Goal: Task Accomplishment & Management: Use online tool/utility

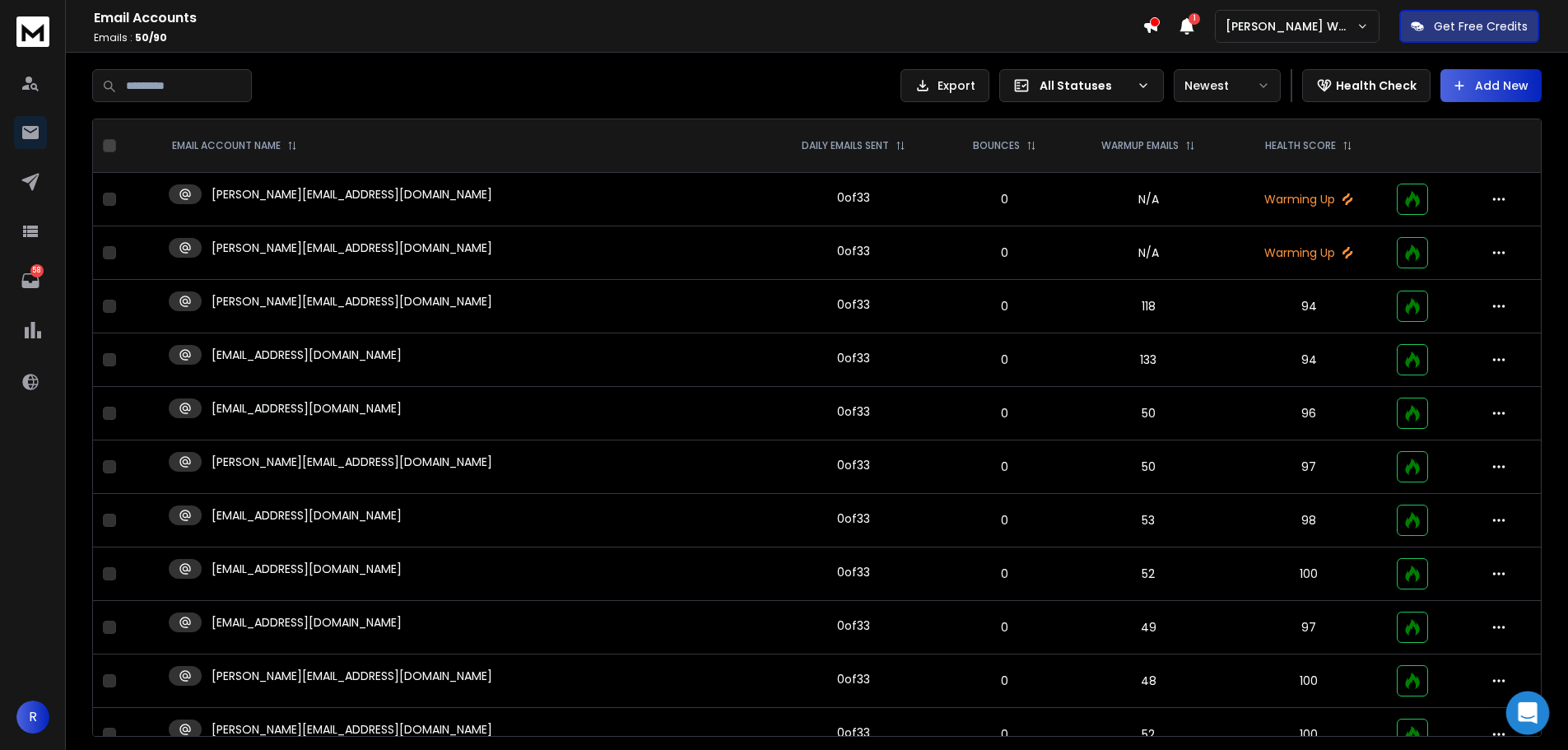
click at [1526, 710] on icon "Open Intercom Messenger" at bounding box center [1527, 713] width 19 height 22
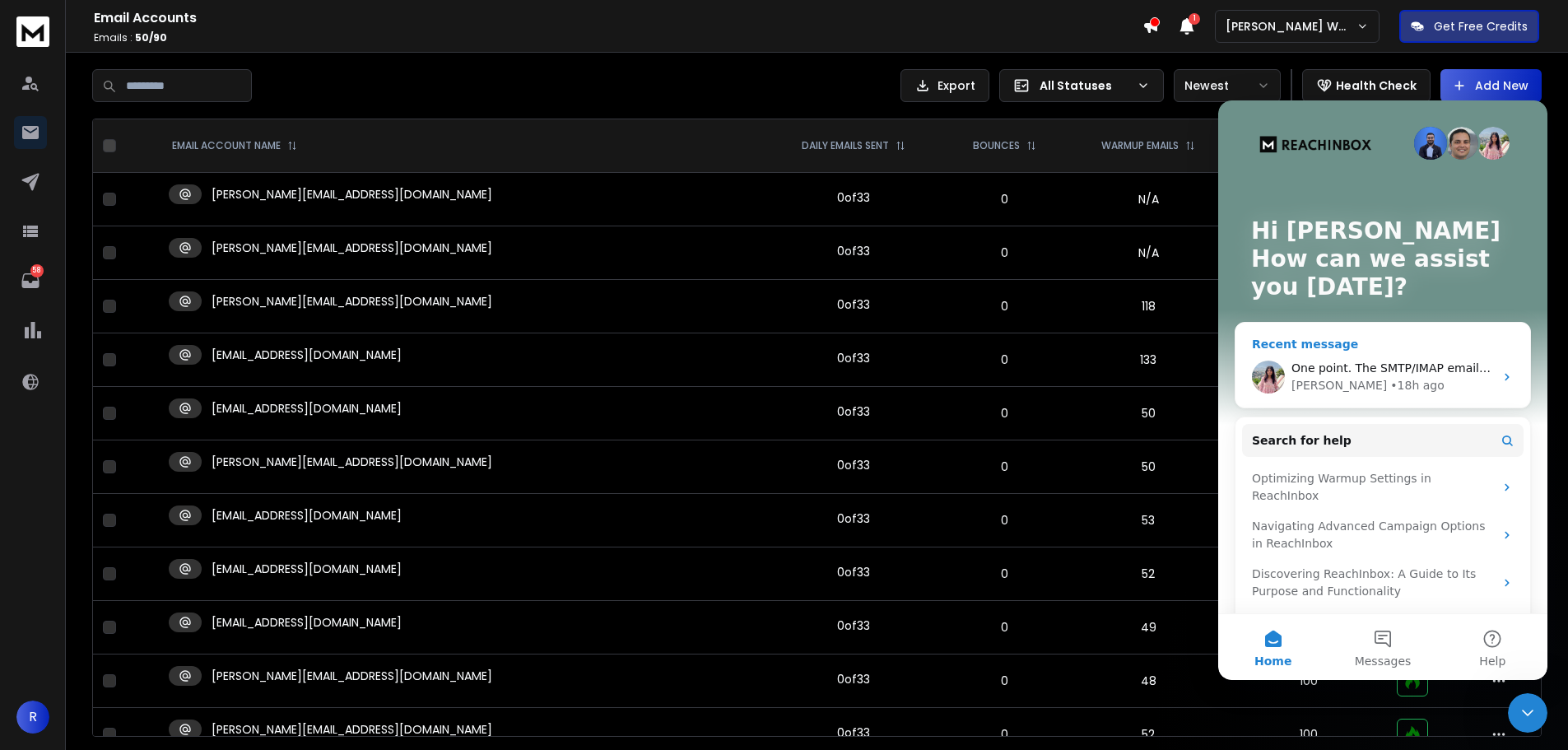
click at [1321, 378] on div "Lakshita" at bounding box center [1340, 386] width 95 height 18
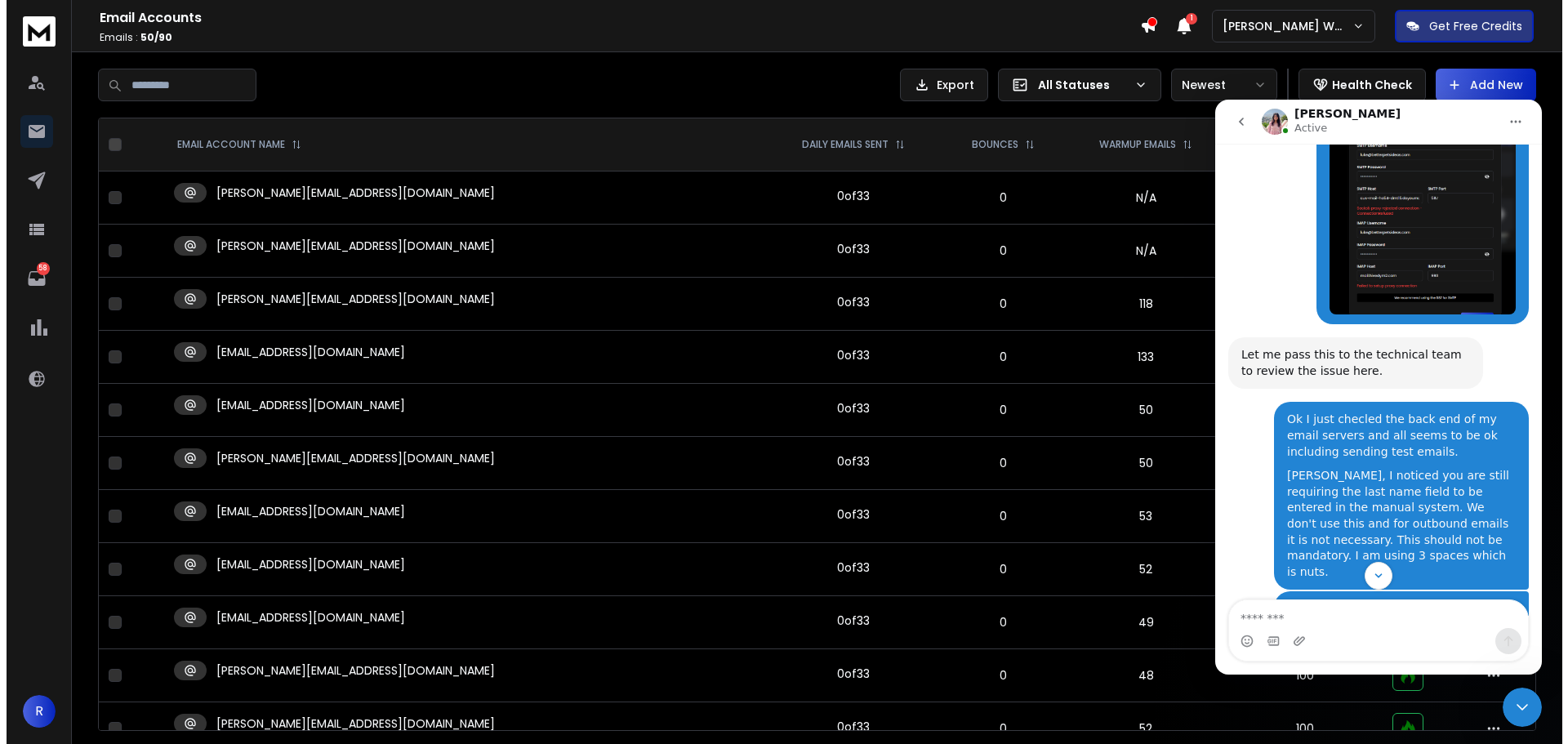
scroll to position [6155, 0]
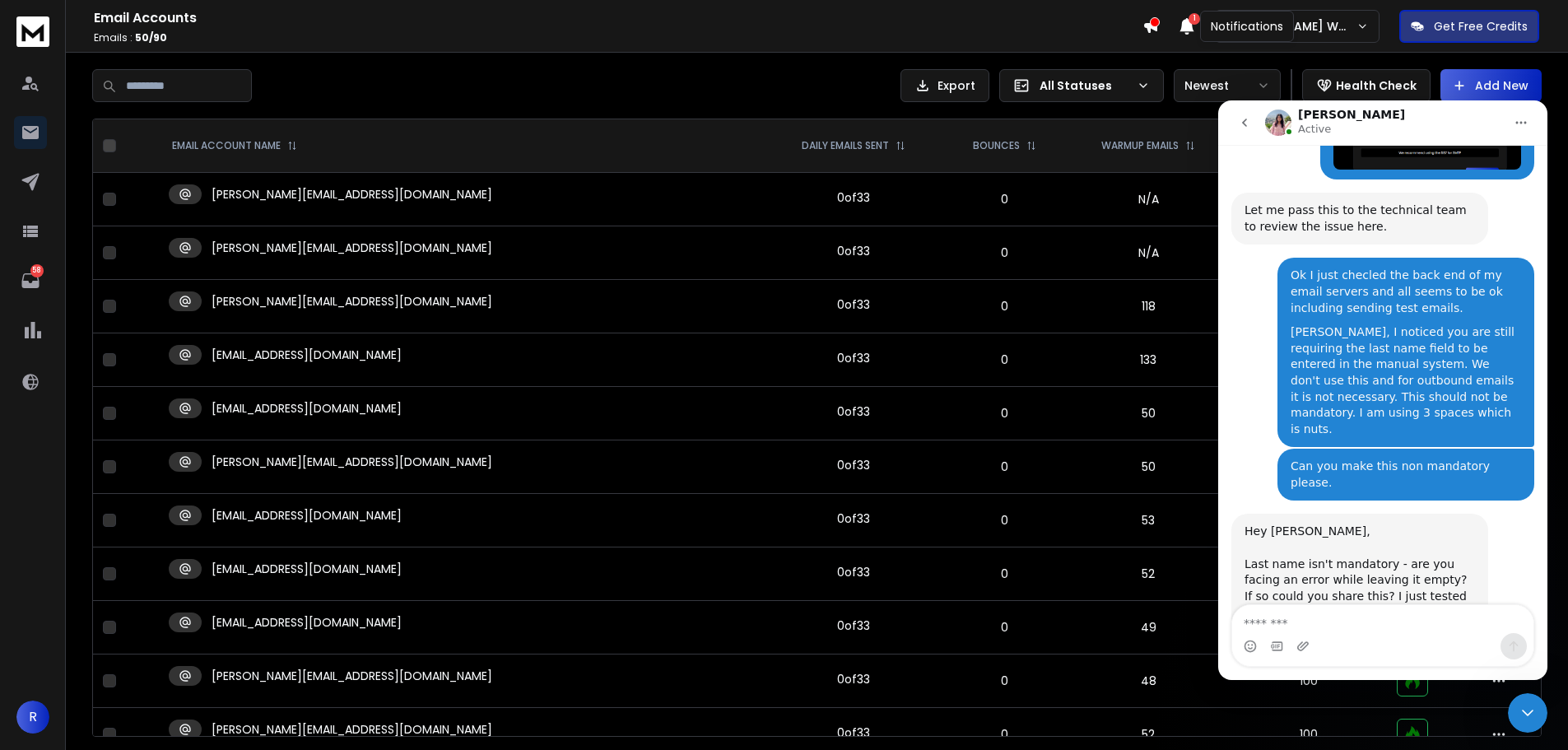
click at [1187, 24] on icon at bounding box center [1187, 26] width 15 height 17
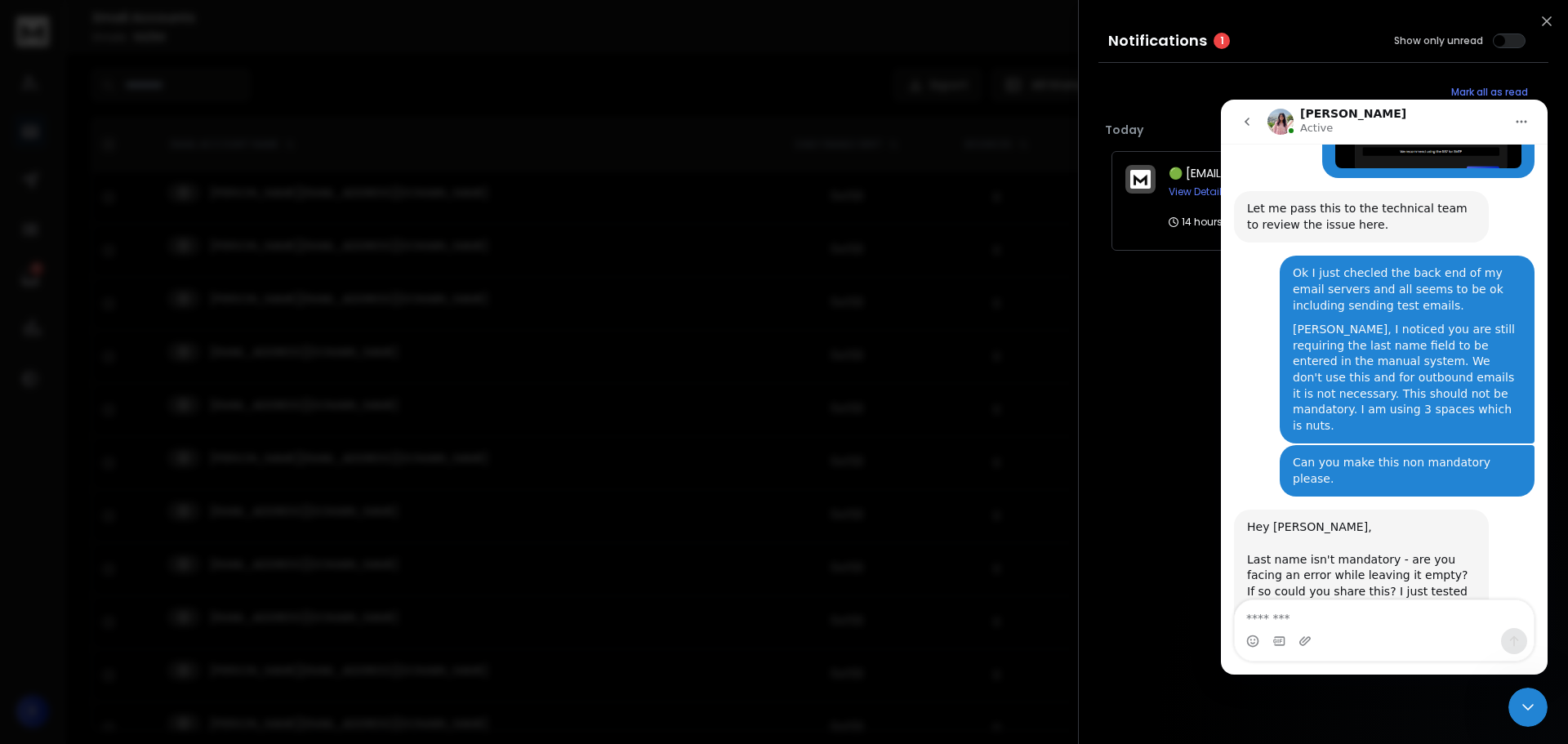
click at [1532, 708] on icon "Close Intercom Messenger" at bounding box center [1528, 707] width 20 height 20
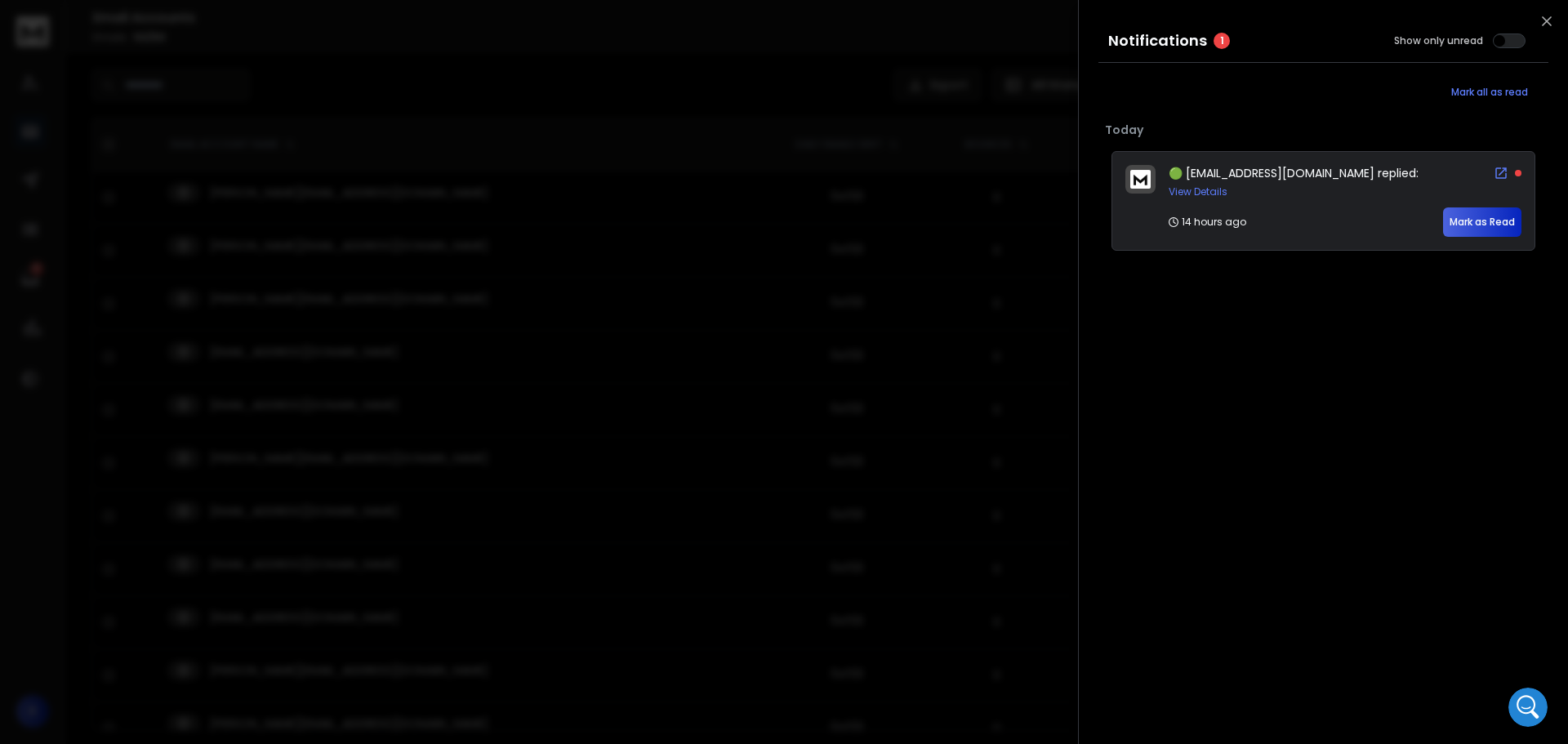
click at [1202, 191] on div "View Details" at bounding box center [1198, 192] width 59 height 13
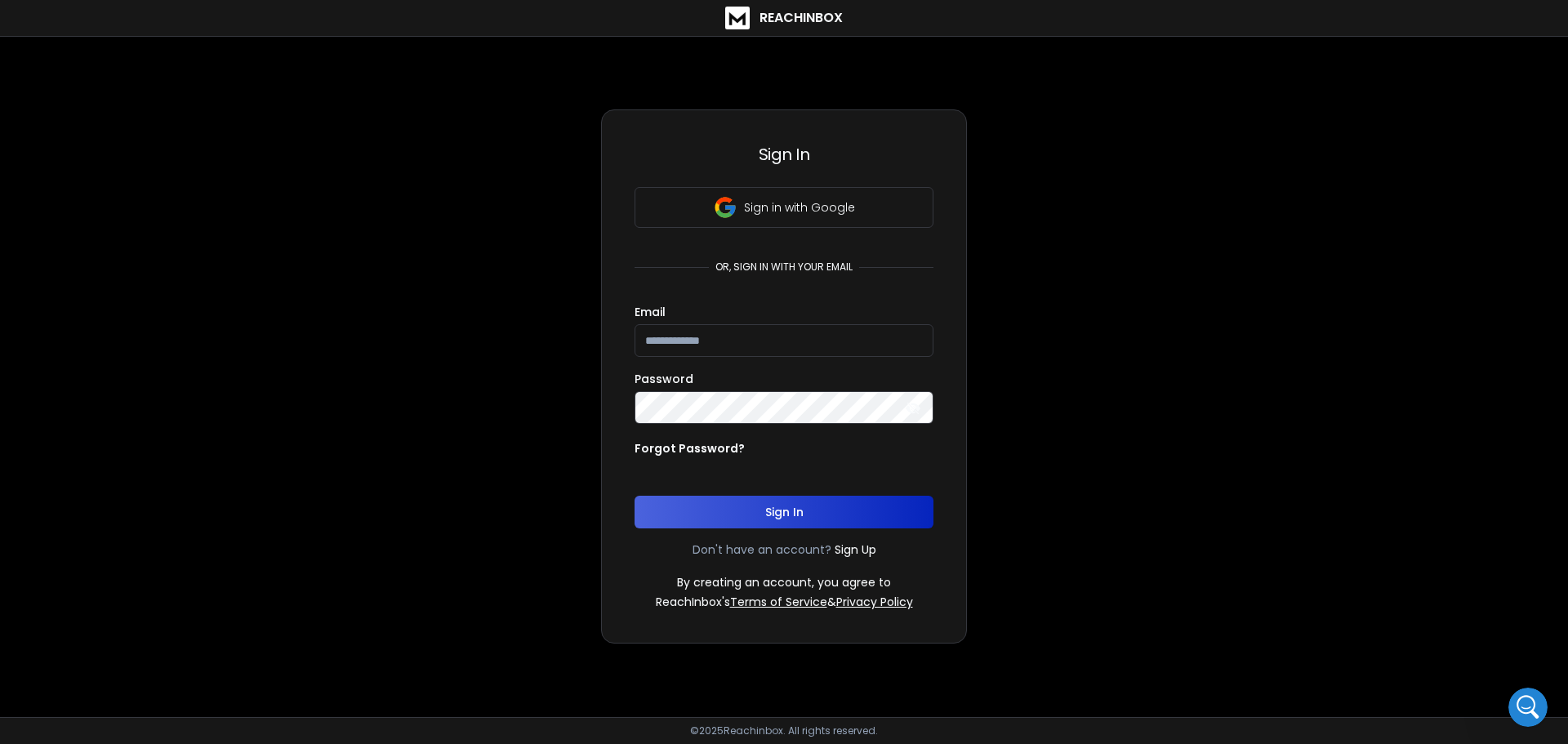
type input "**********"
click at [826, 516] on button "Sign In" at bounding box center [784, 512] width 299 height 32
